Goal: Task Accomplishment & Management: Manage account settings

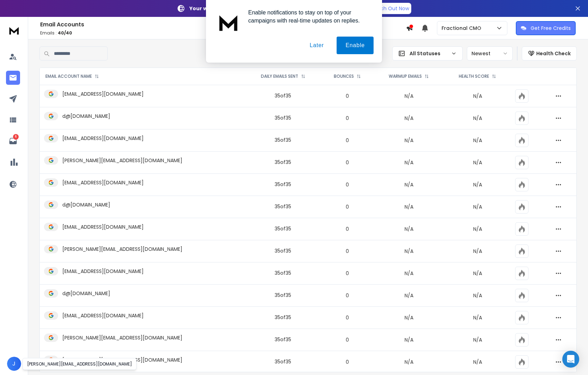
click at [11, 360] on span "J" at bounding box center [14, 364] width 14 height 14
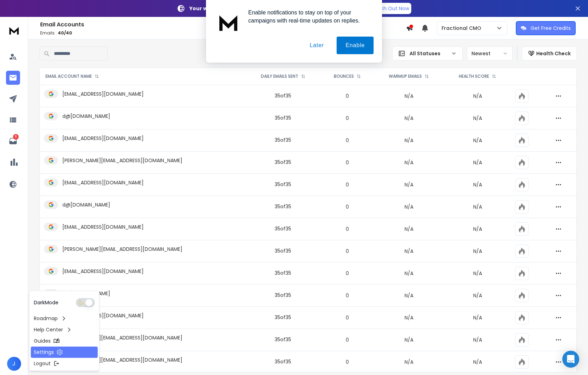
click at [68, 354] on div "Settings" at bounding box center [64, 352] width 67 height 11
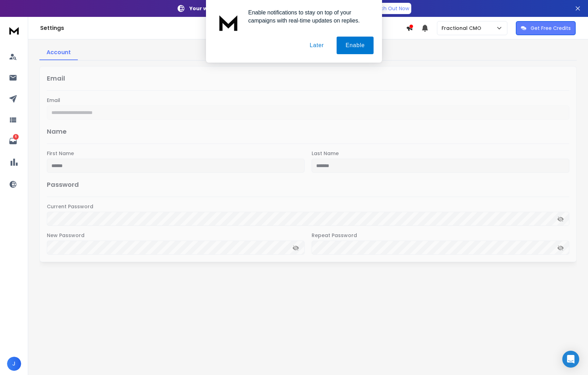
scroll to position [0, 0]
click at [579, 11] on div "Enable notifications to stay on top of your campaigns with real-time updates on…" at bounding box center [294, 31] width 588 height 63
click at [577, 10] on div "Enable notifications to stay on top of your campaigns with real-time updates on…" at bounding box center [294, 31] width 588 height 63
click at [317, 45] on button "Later" at bounding box center [317, 46] width 32 height 18
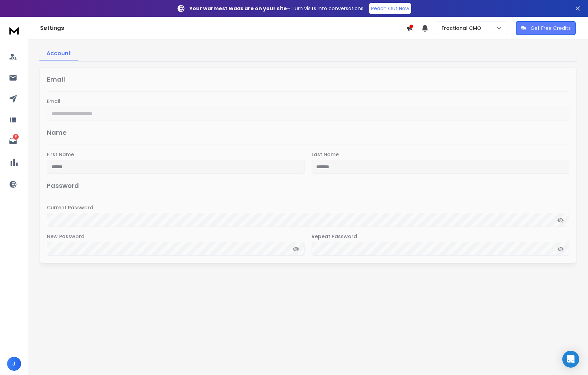
click at [579, 10] on icon at bounding box center [578, 8] width 4 height 4
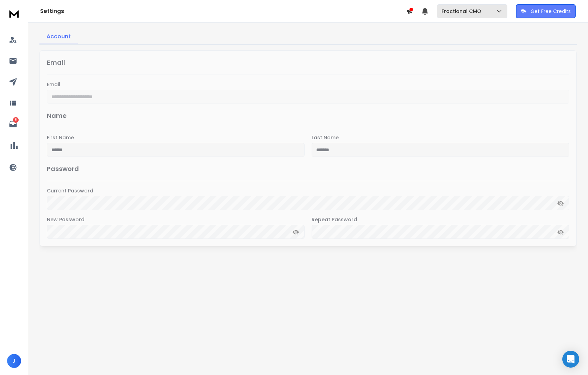
click at [463, 11] on p "Fractional CMO" at bounding box center [463, 11] width 43 height 7
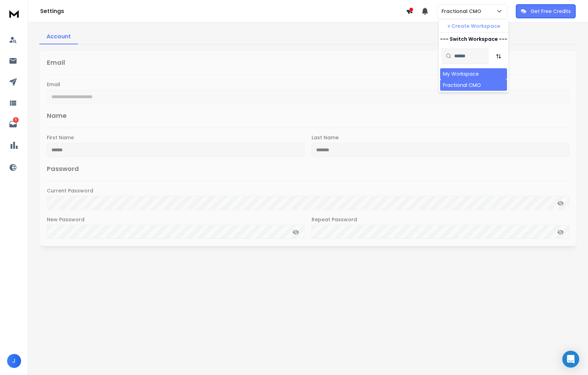
click at [380, 8] on h1 "Settings" at bounding box center [223, 11] width 366 height 8
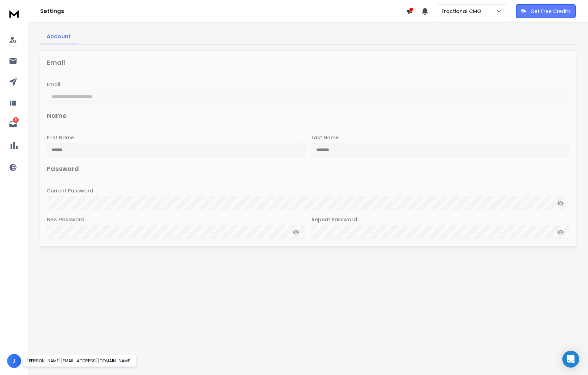
click at [17, 356] on span "J" at bounding box center [14, 361] width 14 height 14
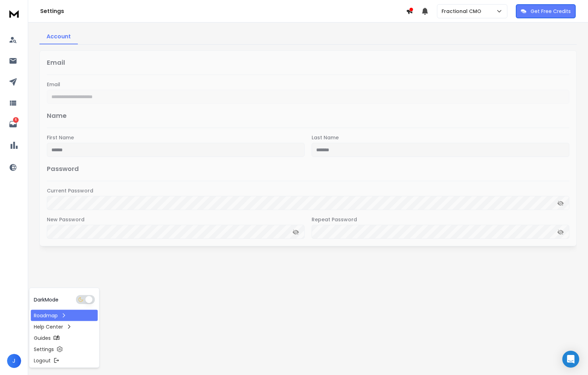
click at [64, 314] on icon at bounding box center [64, 316] width 2 height 4
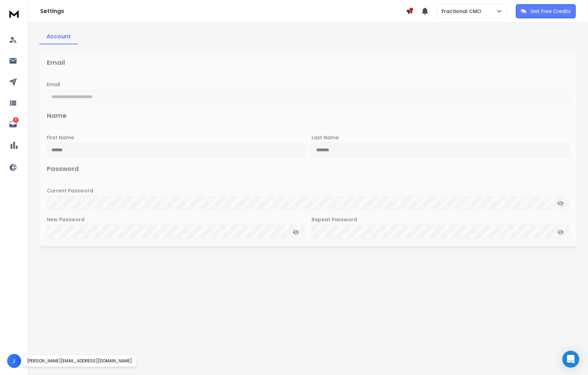
click at [14, 359] on span "J" at bounding box center [14, 361] width 14 height 14
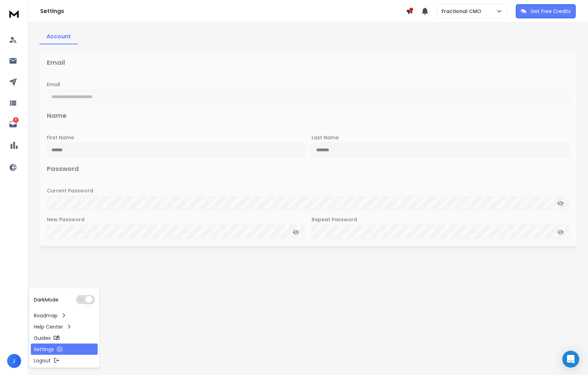
click at [71, 349] on div "Settings" at bounding box center [64, 349] width 67 height 11
click at [107, 317] on div "**********" at bounding box center [307, 209] width 537 height 319
